Goal: Task Accomplishment & Management: Manage account settings

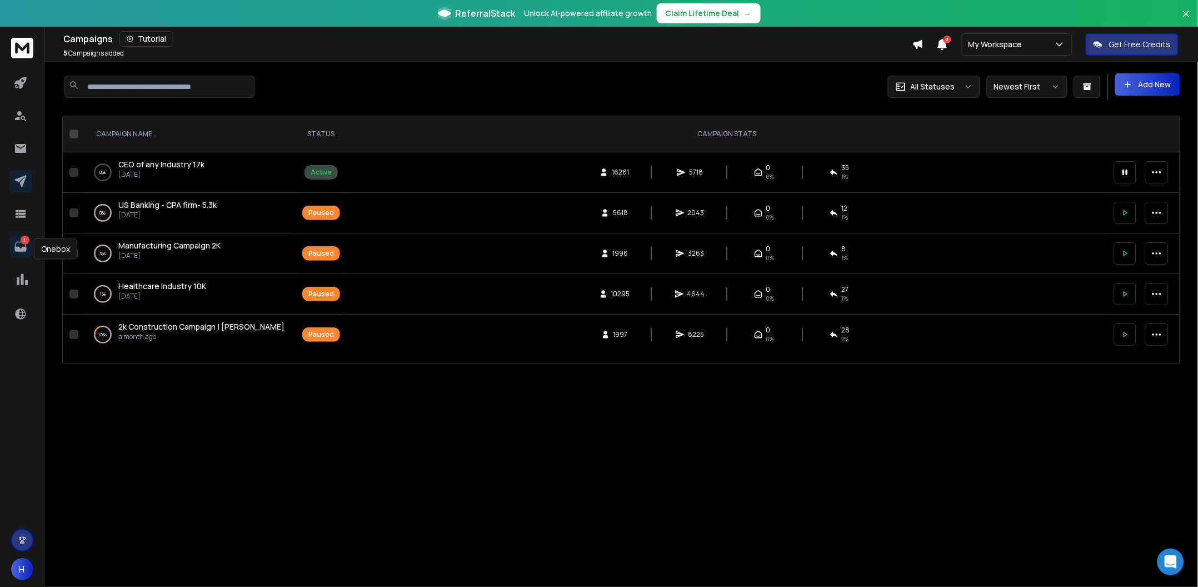
click at [12, 252] on link "1" at bounding box center [20, 247] width 22 height 22
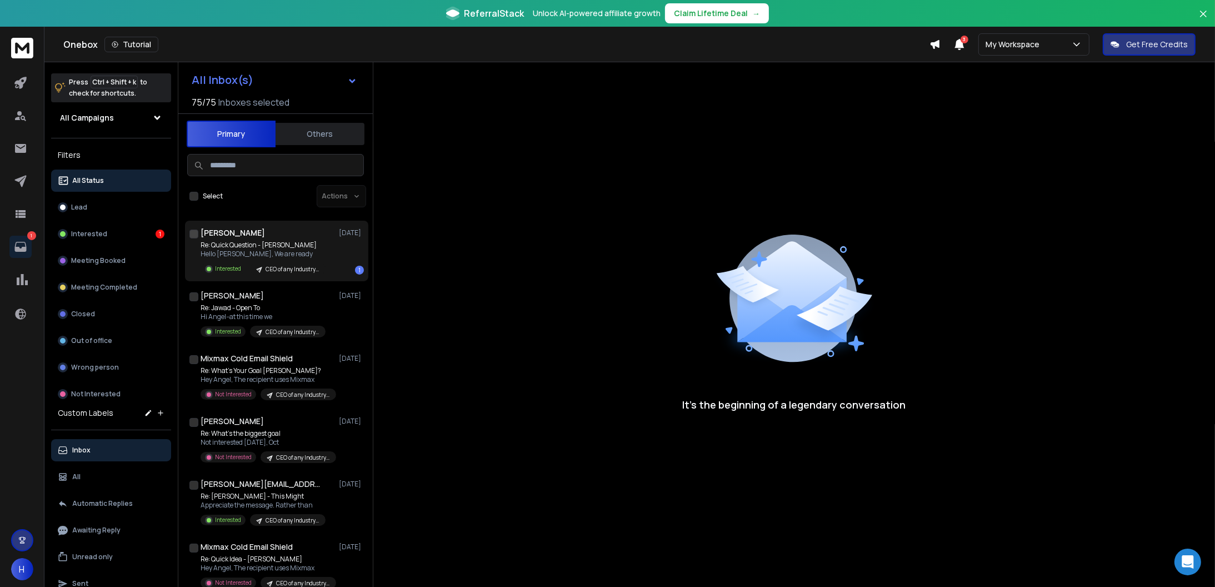
click at [292, 251] on p "Hello [PERSON_NAME], We are ready" at bounding box center [263, 253] width 125 height 9
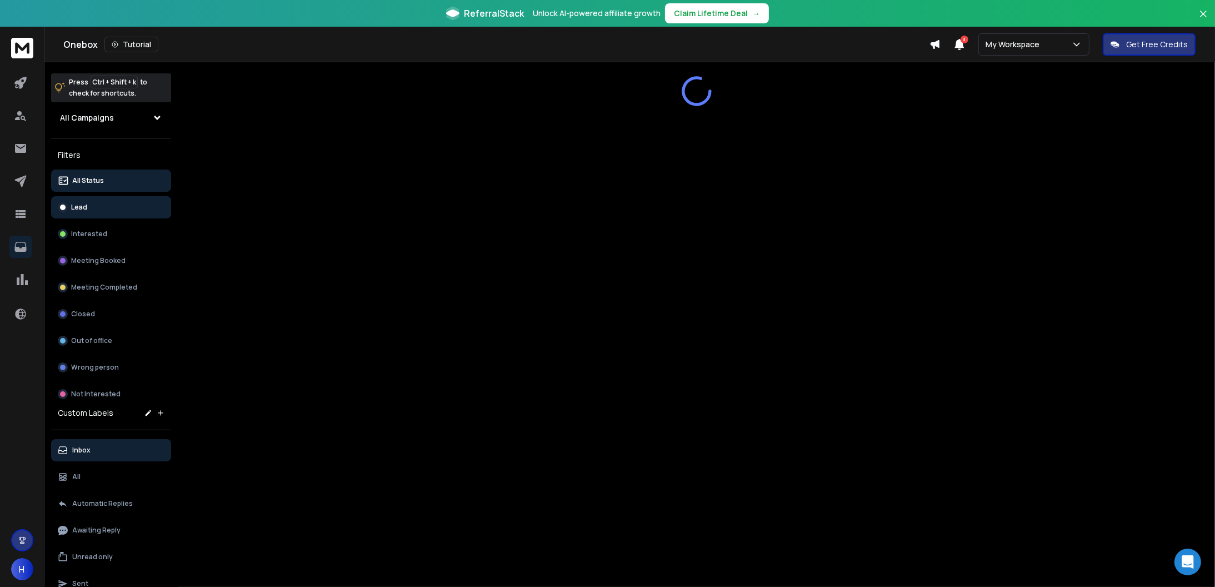
click at [101, 204] on button "Lead" at bounding box center [111, 207] width 120 height 22
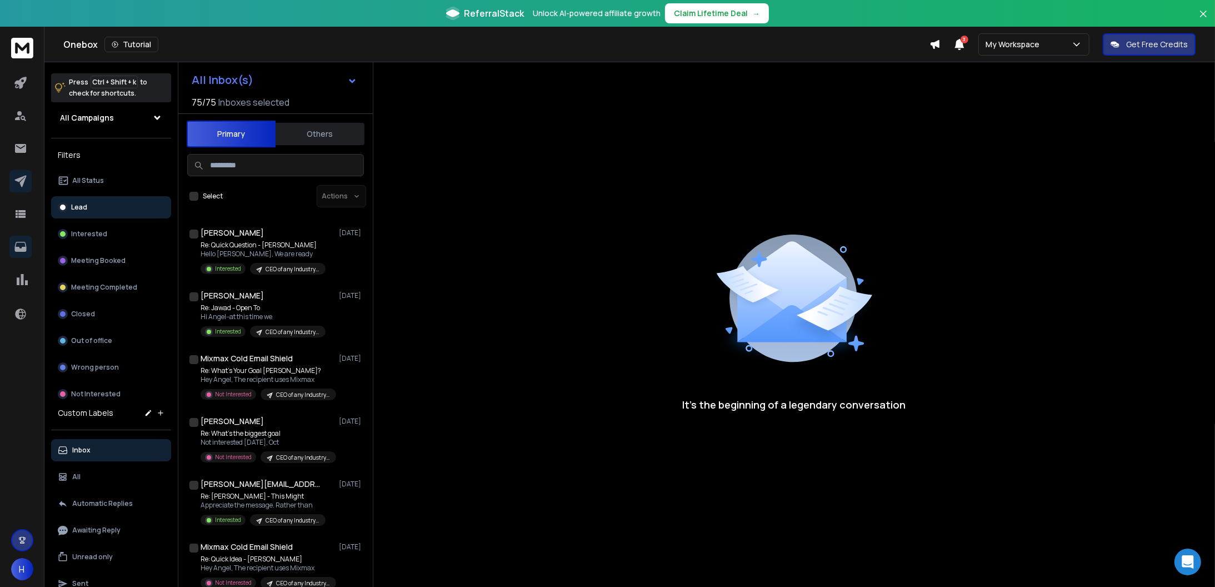
click at [27, 182] on icon at bounding box center [20, 180] width 13 height 13
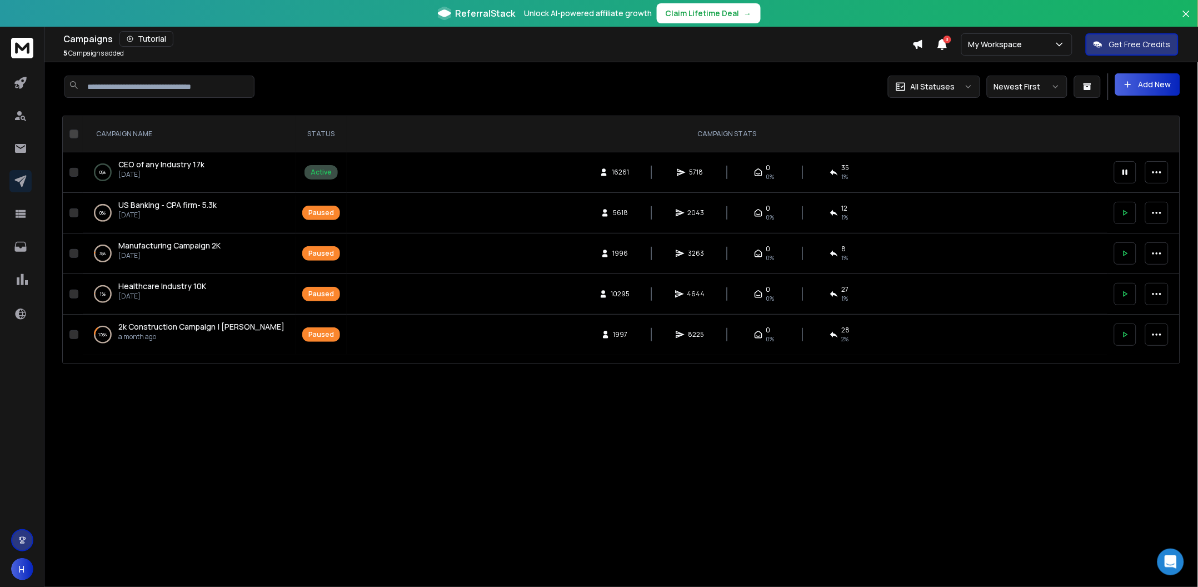
click at [146, 161] on span "CEO of any Industry 17k" at bounding box center [161, 164] width 86 height 11
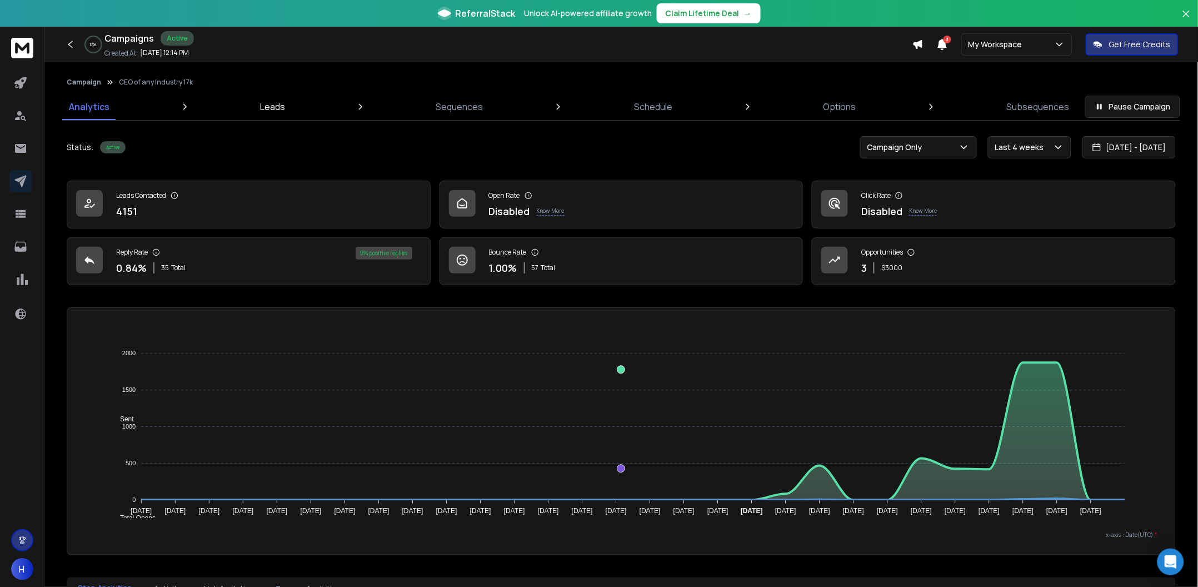
click at [282, 114] on link "Leads" at bounding box center [272, 106] width 38 height 27
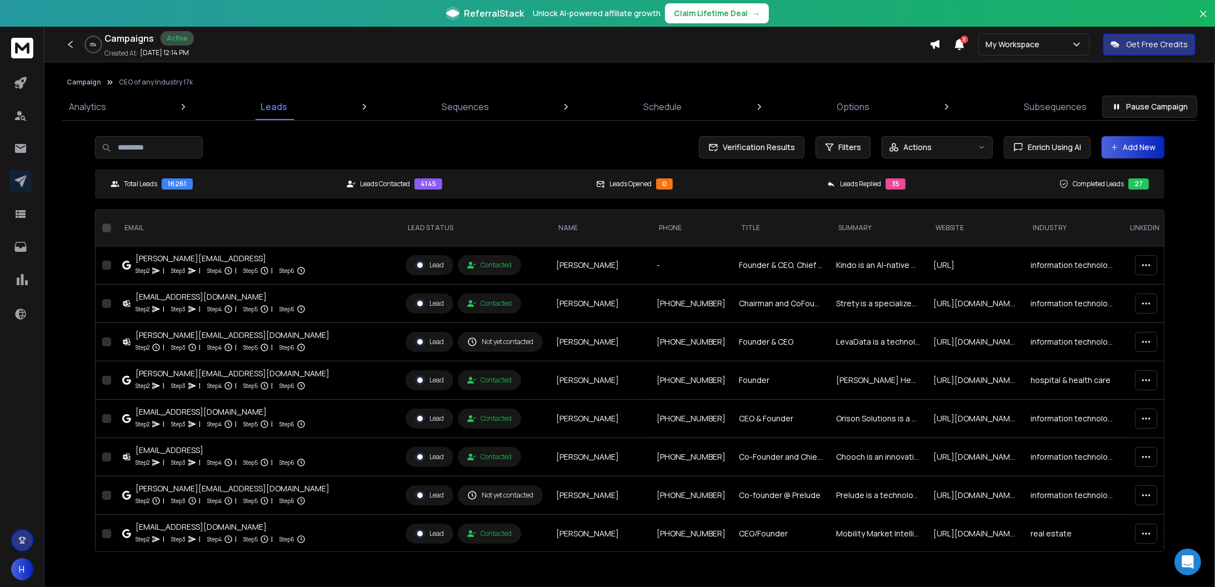
scroll to position [0, 407]
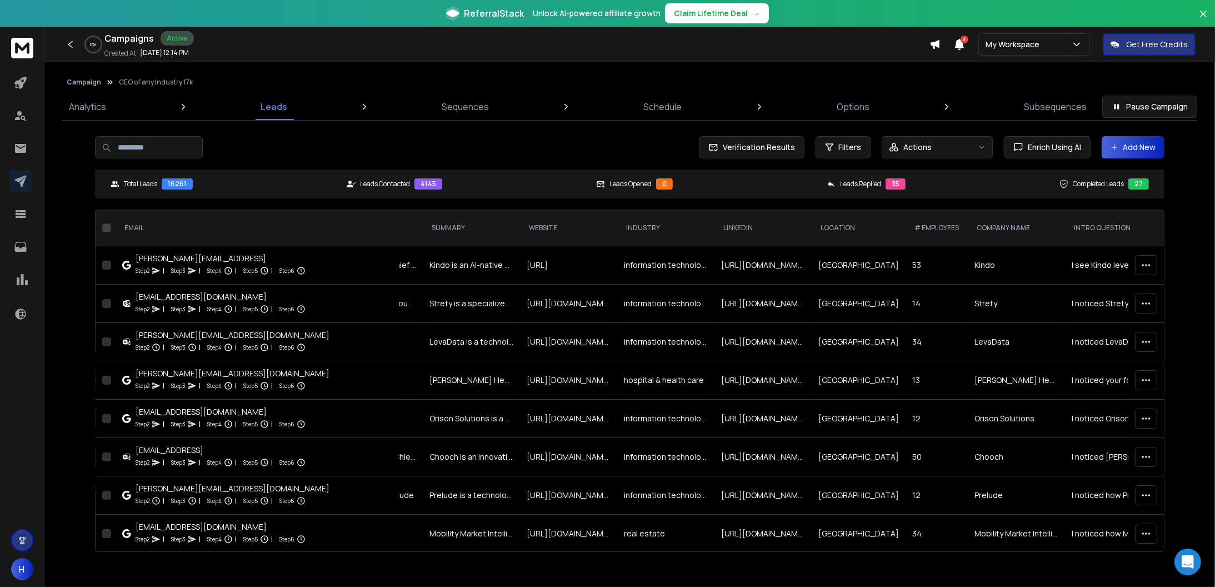
click at [1065, 272] on td "I see Kindo leverages proprietary AI technologies for operational efficiency in…" at bounding box center [1113, 265] width 97 height 38
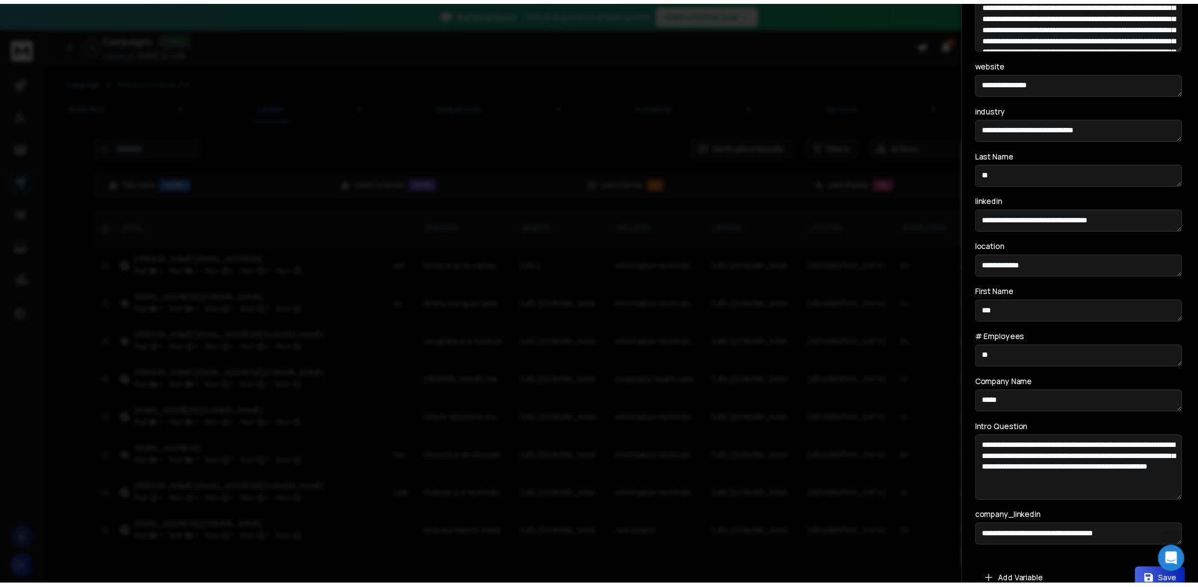
scroll to position [268, 0]
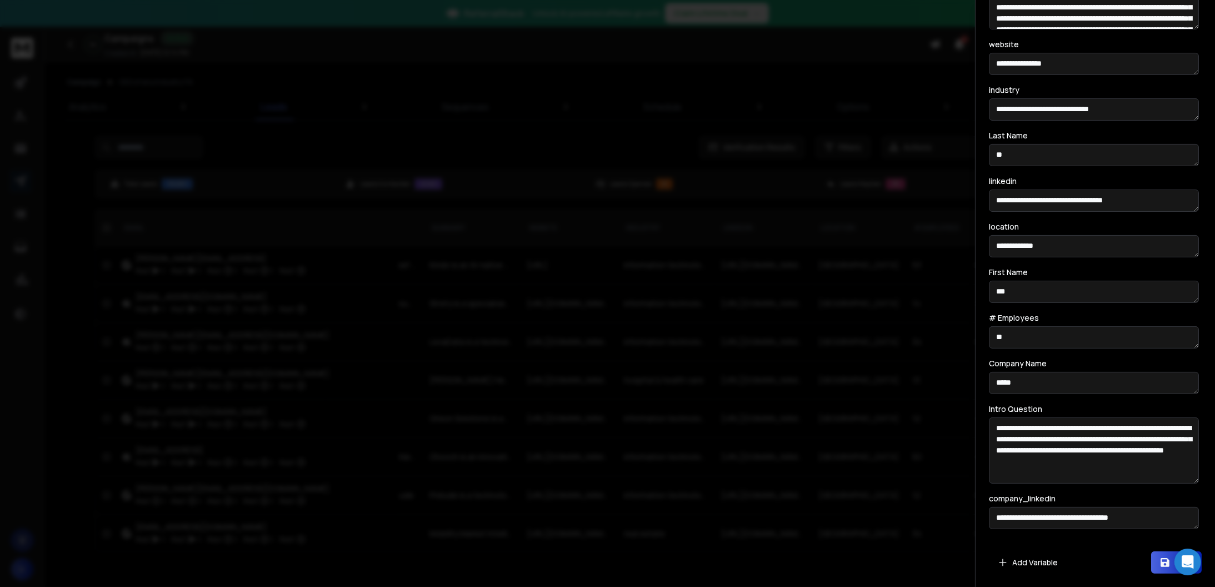
click at [1089, 464] on textarea "**********" at bounding box center [1094, 450] width 210 height 66
click at [538, 196] on div at bounding box center [607, 293] width 1215 height 587
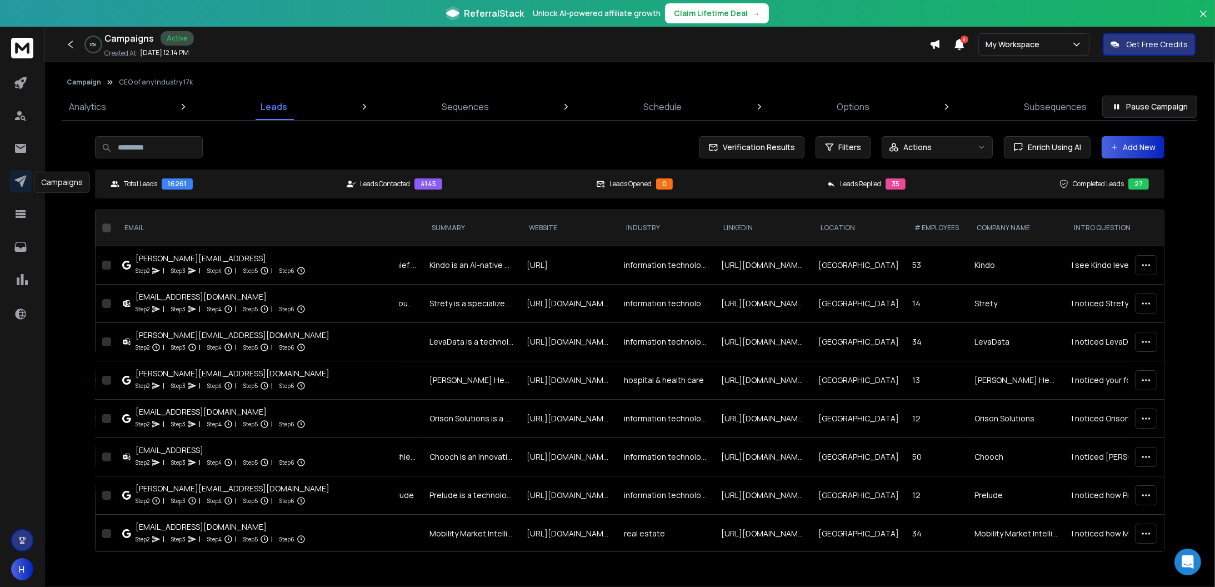
click at [13, 189] on link at bounding box center [20, 181] width 22 height 22
